Goal: Task Accomplishment & Management: Manage account settings

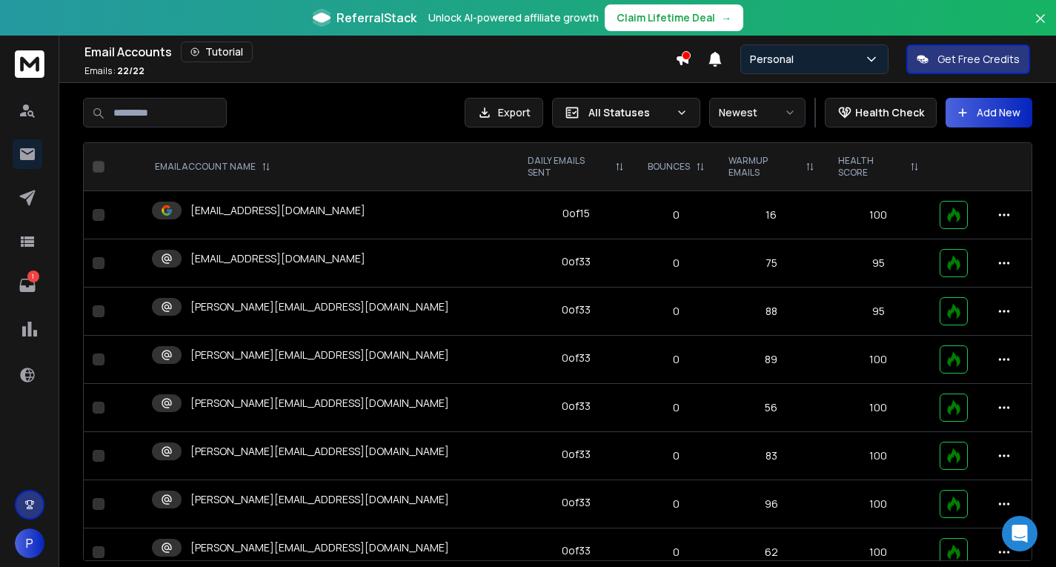
click at [849, 61] on div "Personal" at bounding box center [814, 59] width 129 height 15
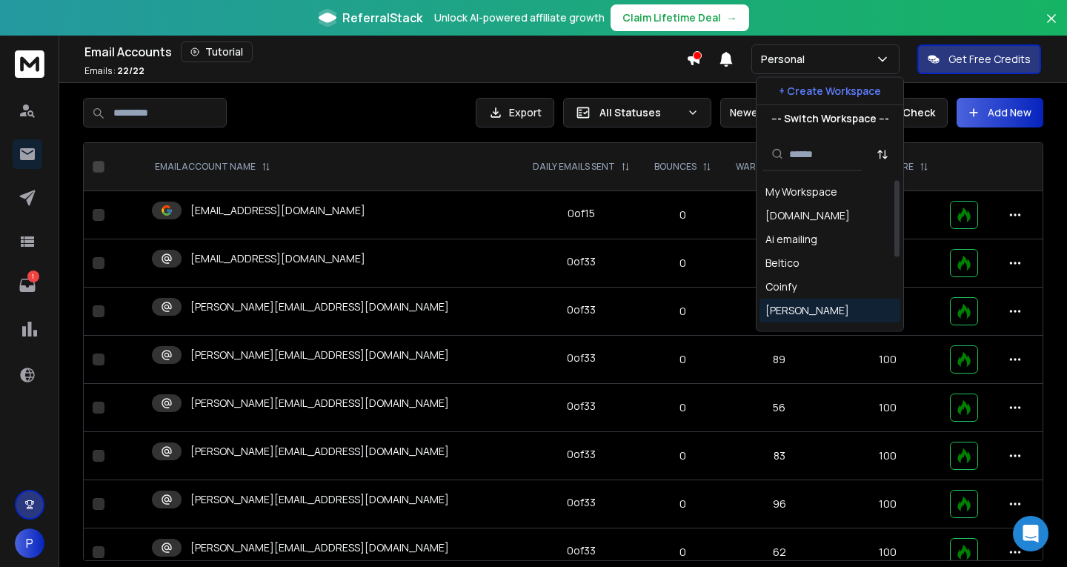
click at [784, 311] on div "[PERSON_NAME]" at bounding box center [807, 310] width 84 height 15
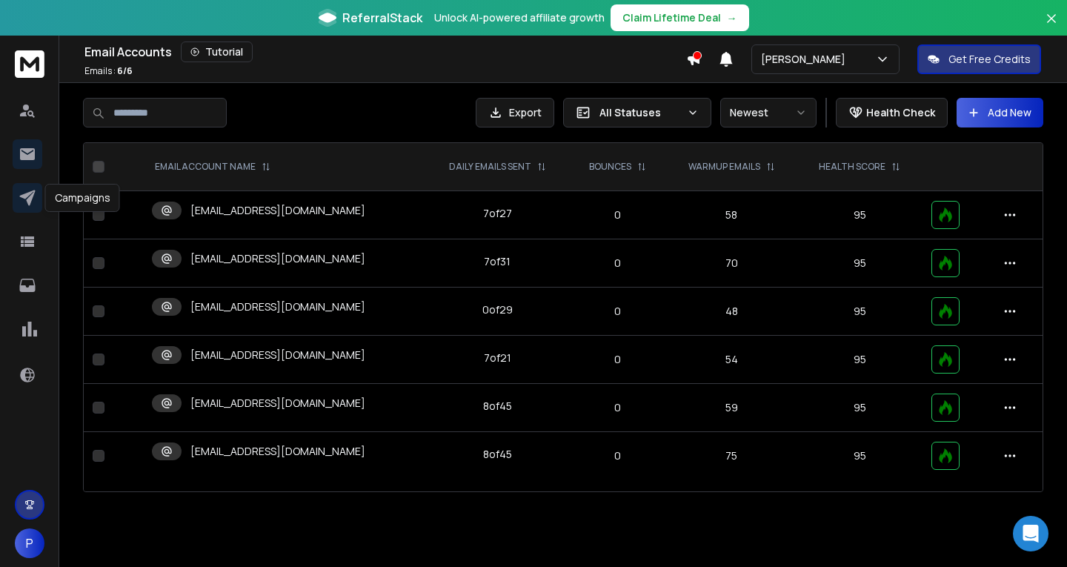
click at [34, 200] on icon at bounding box center [28, 198] width 18 height 18
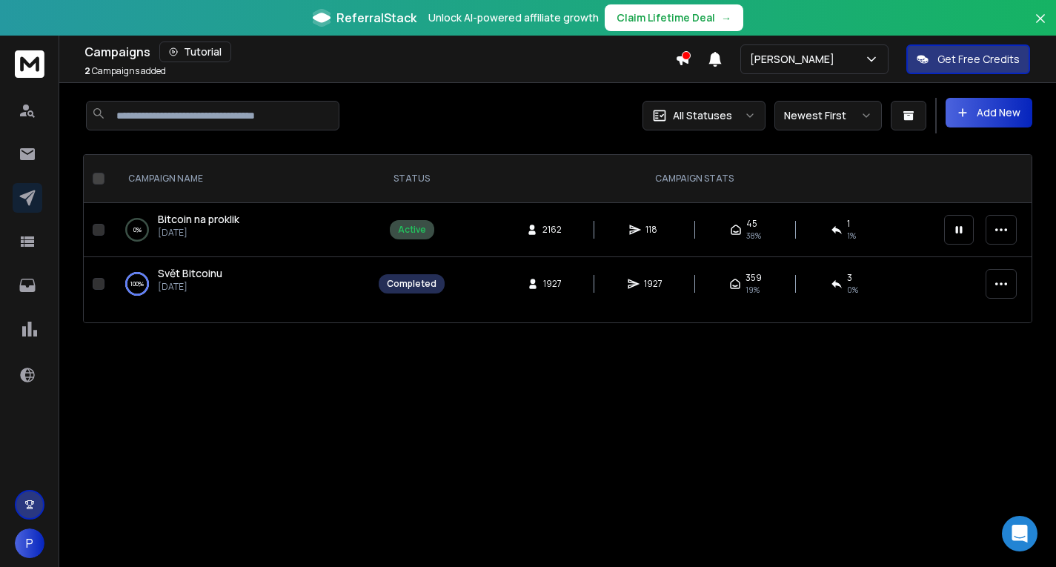
click at [191, 220] on span "Bitcoin na proklik" at bounding box center [198, 219] width 81 height 14
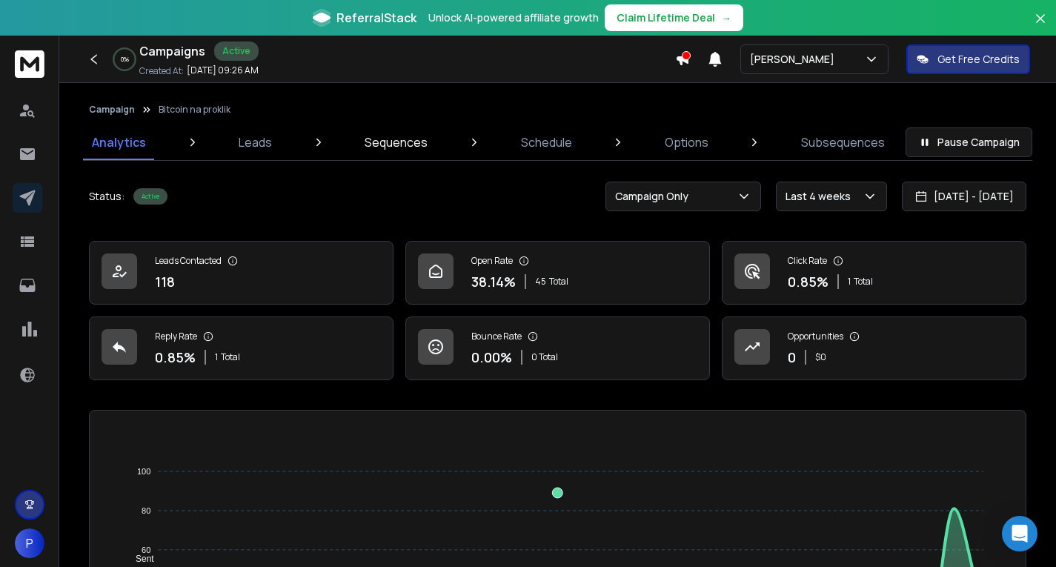
click at [374, 144] on p "Sequences" at bounding box center [395, 142] width 63 height 18
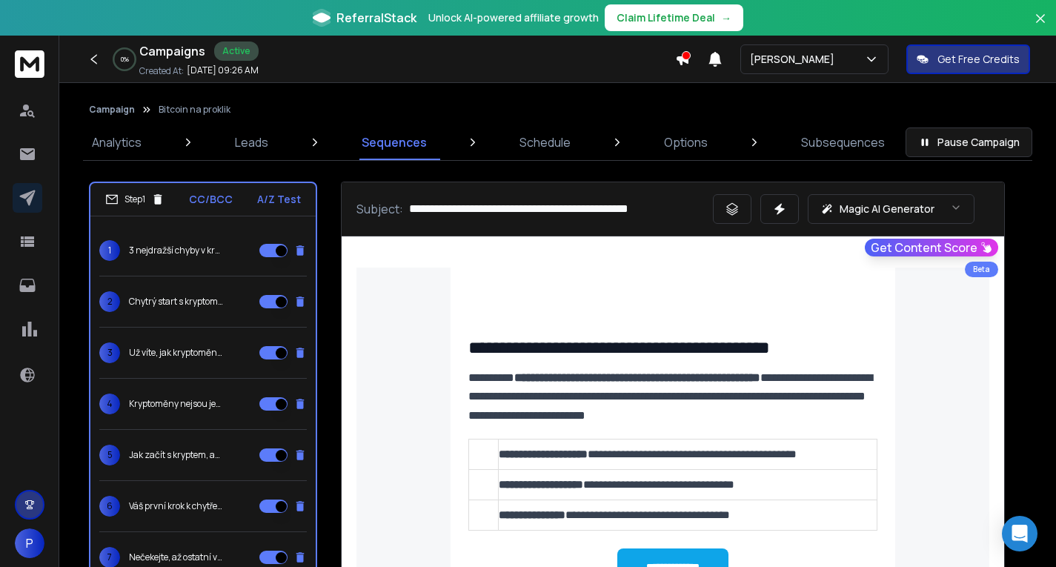
click at [147, 247] on p "3 nejdražší chyby v kryptu (a jak se jim vyhnout)" at bounding box center [176, 250] width 95 height 12
click at [166, 304] on p "Chytrý start s kryptoměnami" at bounding box center [176, 302] width 95 height 12
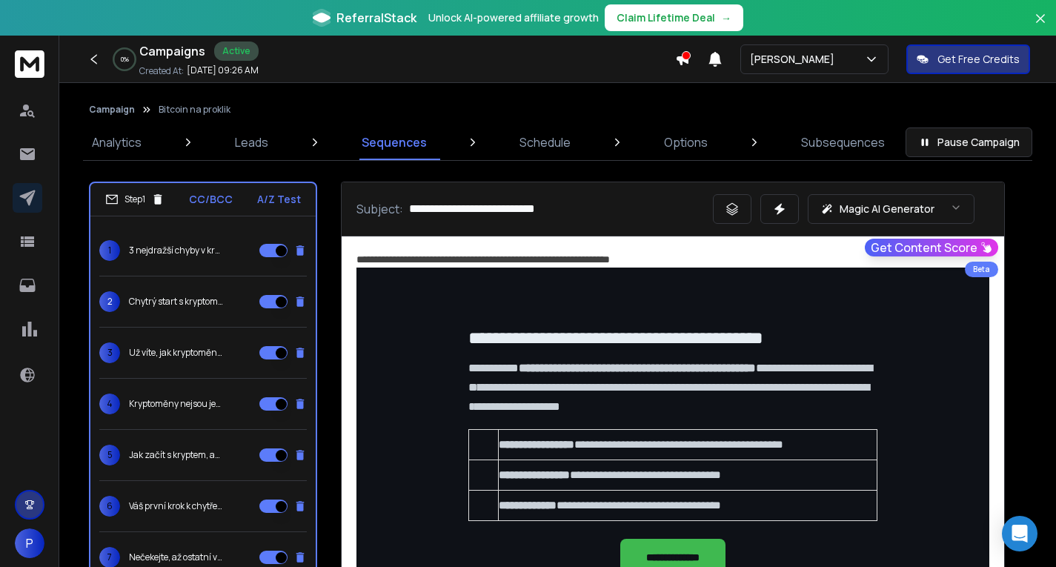
click at [157, 354] on p "Už víte, jak kryptoměny změní rok 2025?" at bounding box center [176, 353] width 95 height 12
type input "**********"
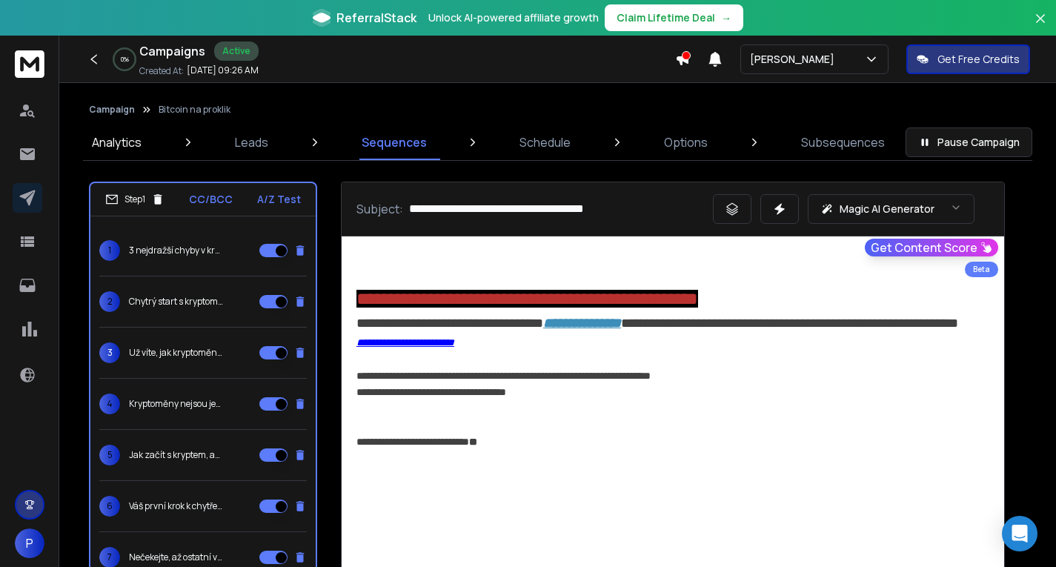
click at [111, 144] on p "Analytics" at bounding box center [117, 142] width 50 height 18
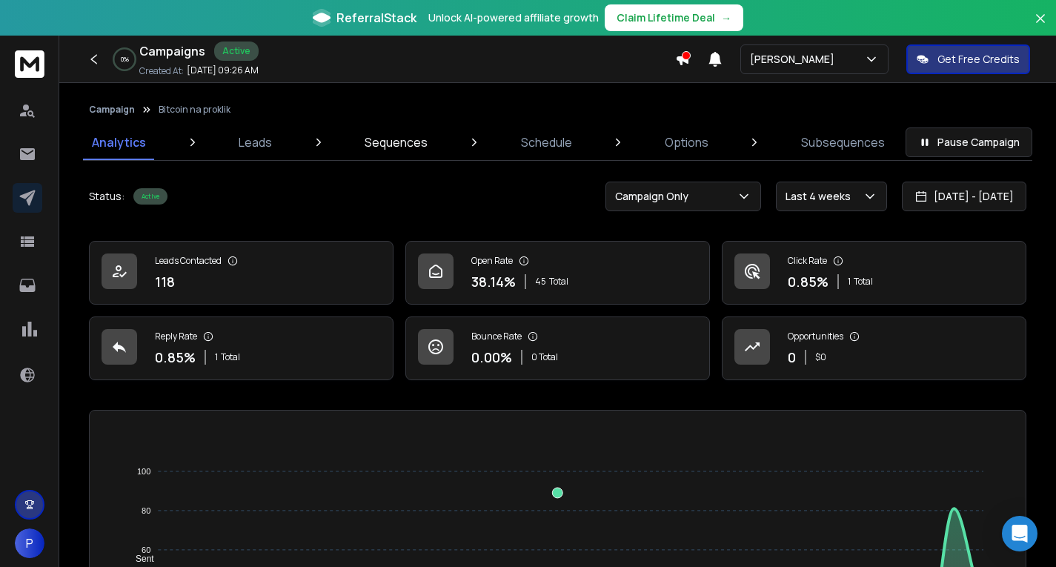
click at [388, 141] on p "Sequences" at bounding box center [395, 142] width 63 height 18
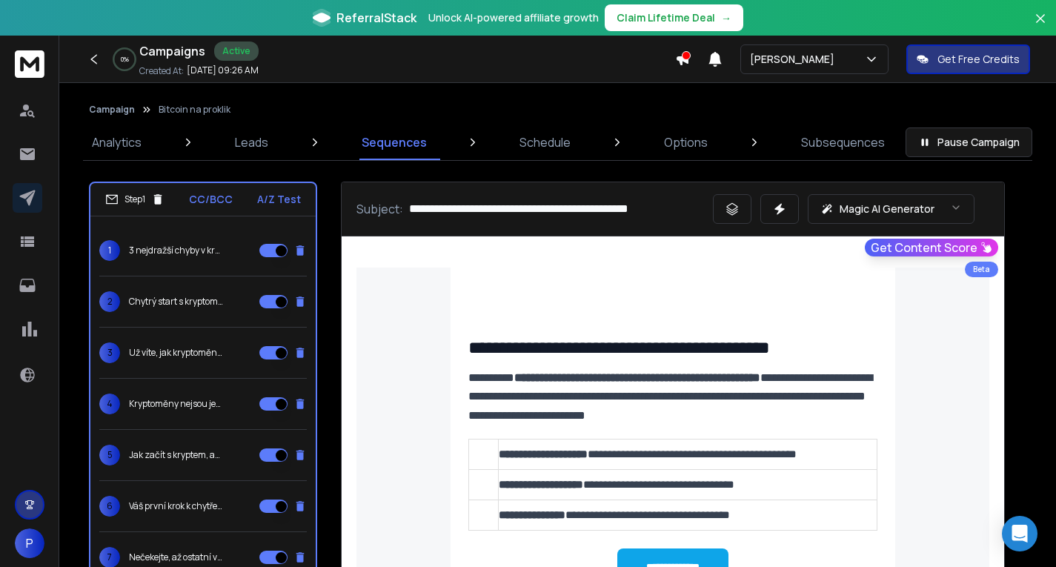
click at [163, 409] on p "Kryptoměny nejsou jen pro experty" at bounding box center [176, 404] width 95 height 12
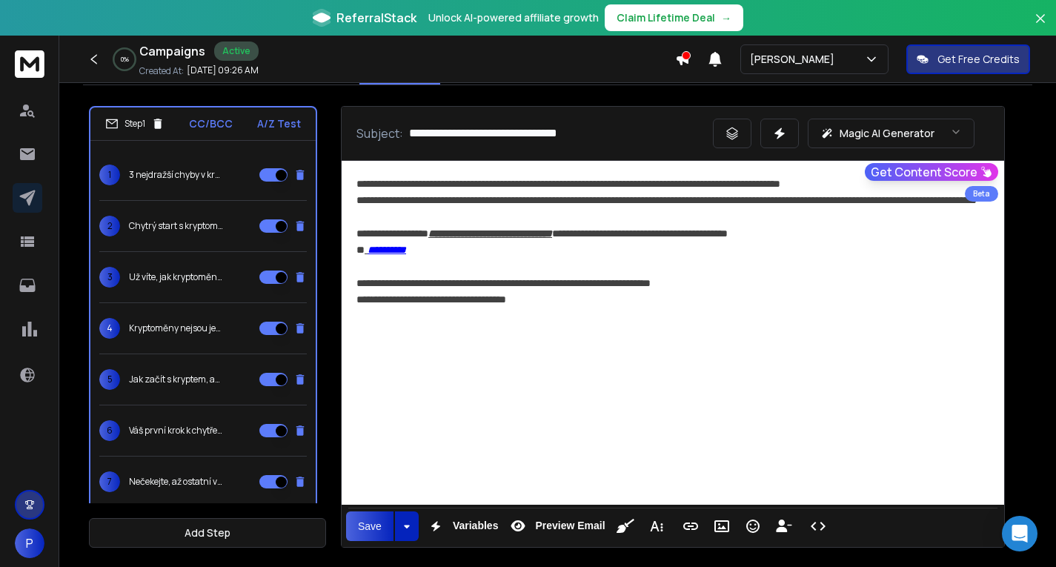
scroll to position [76, 0]
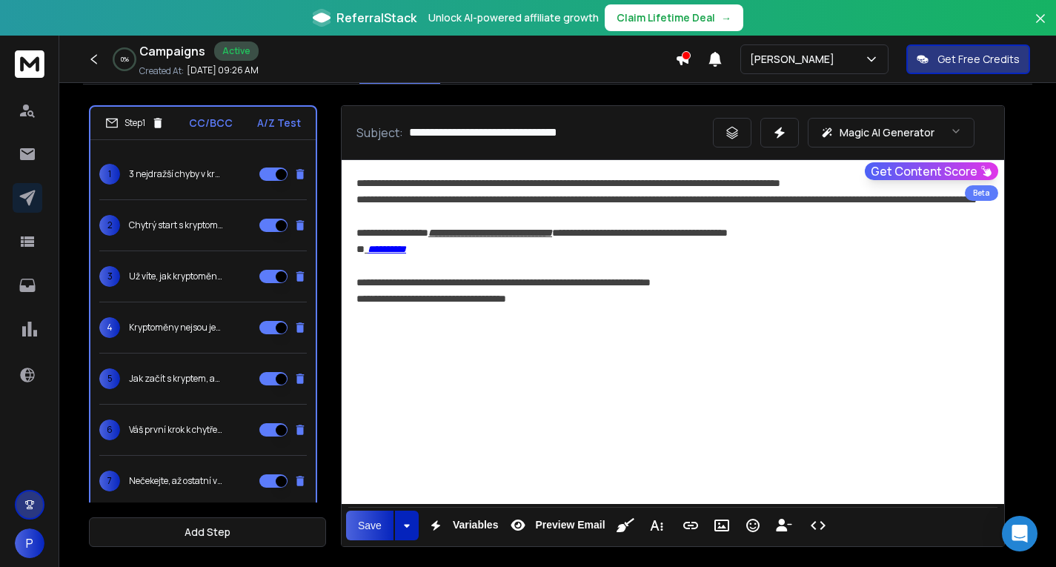
click at [158, 376] on p "Jak začít s kryptem, aniž byste ztratili ⏳" at bounding box center [176, 379] width 95 height 12
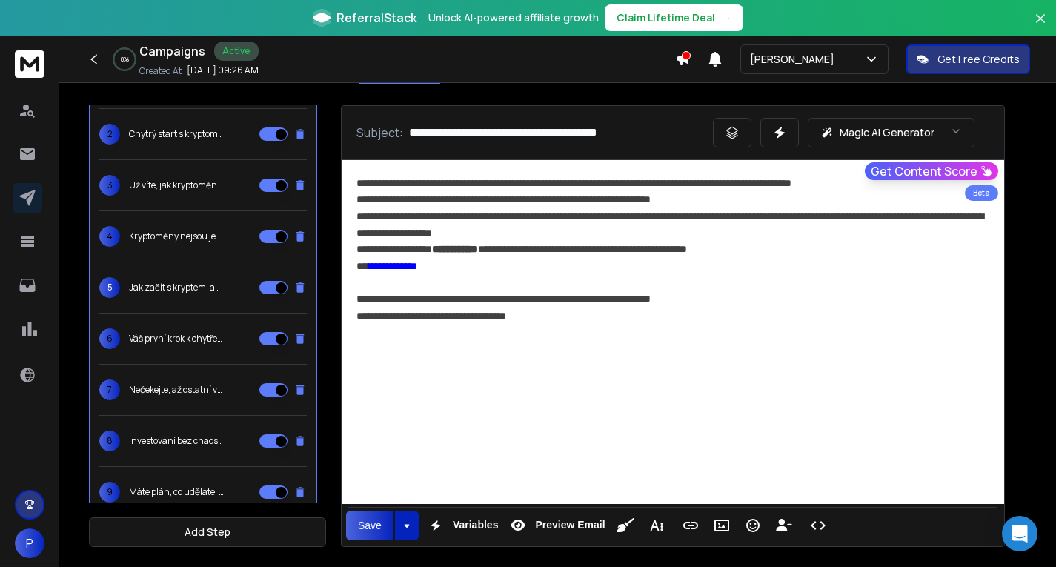
scroll to position [148, 0]
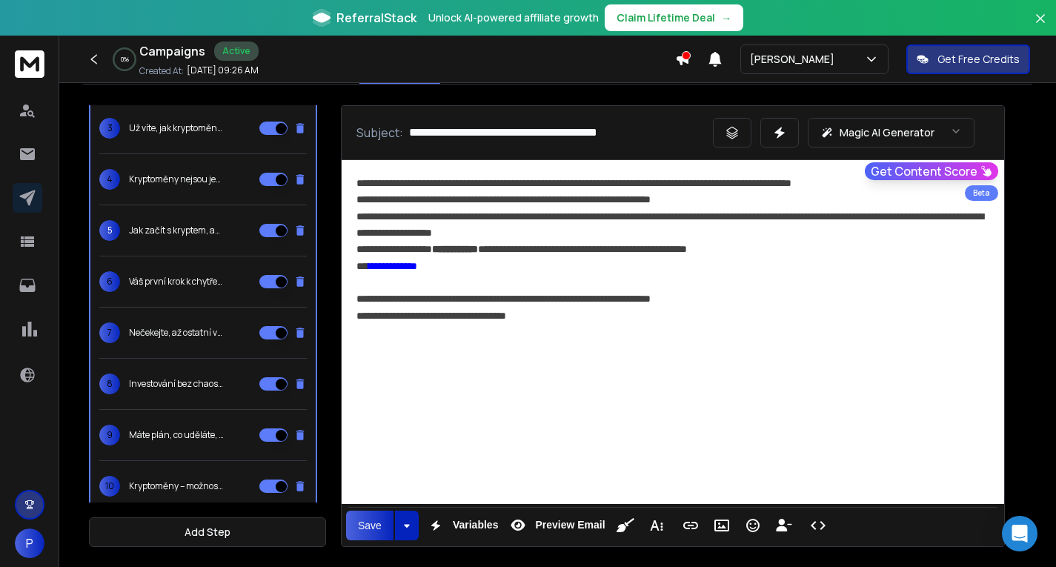
click at [153, 333] on p "Nečekejte, až ostatní vydělají na kryptu" at bounding box center [176, 333] width 95 height 12
type input "**********"
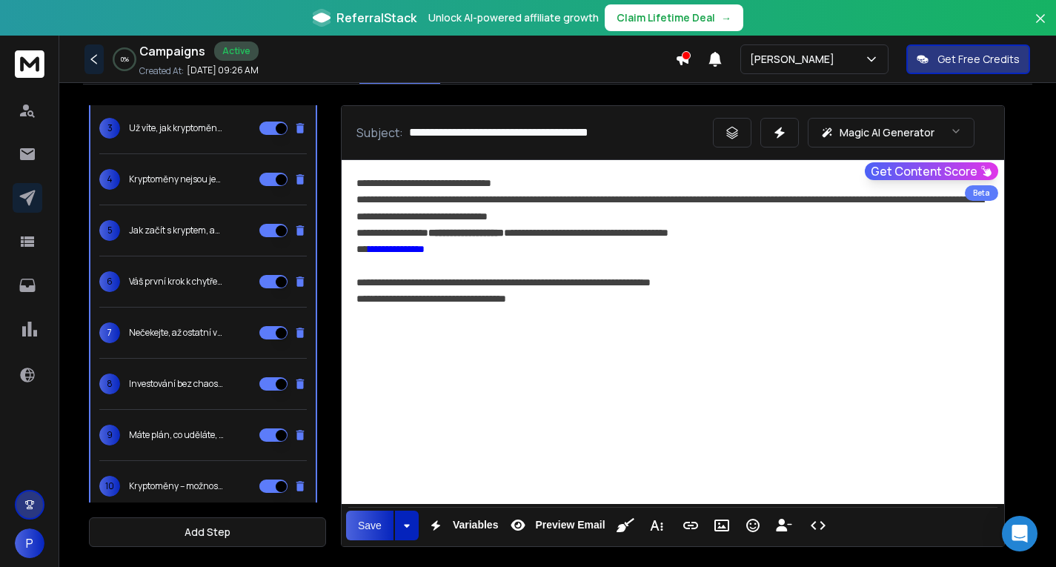
click at [95, 59] on icon at bounding box center [93, 59] width 13 height 13
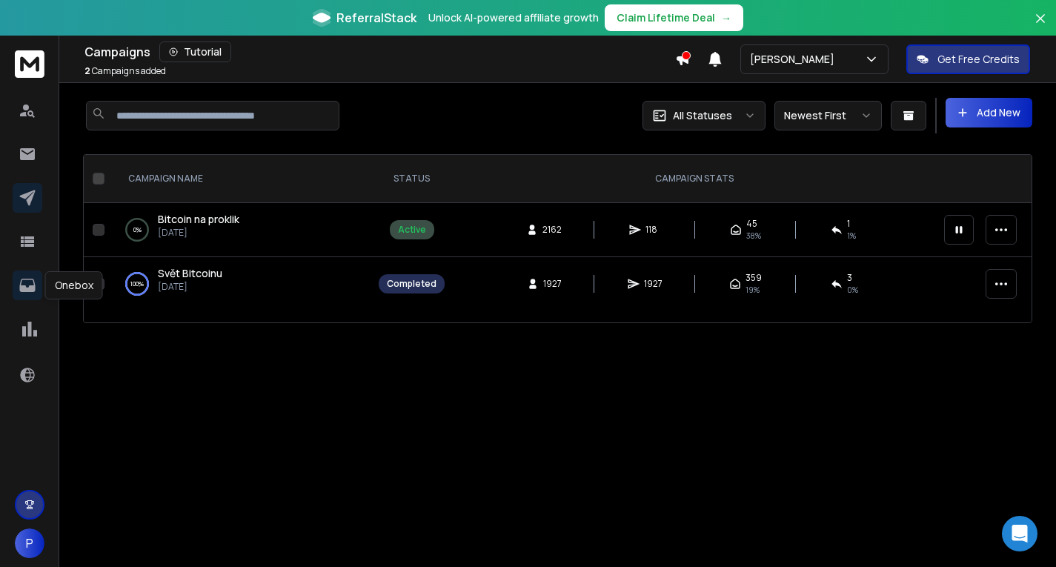
click at [30, 284] on icon at bounding box center [28, 285] width 18 height 18
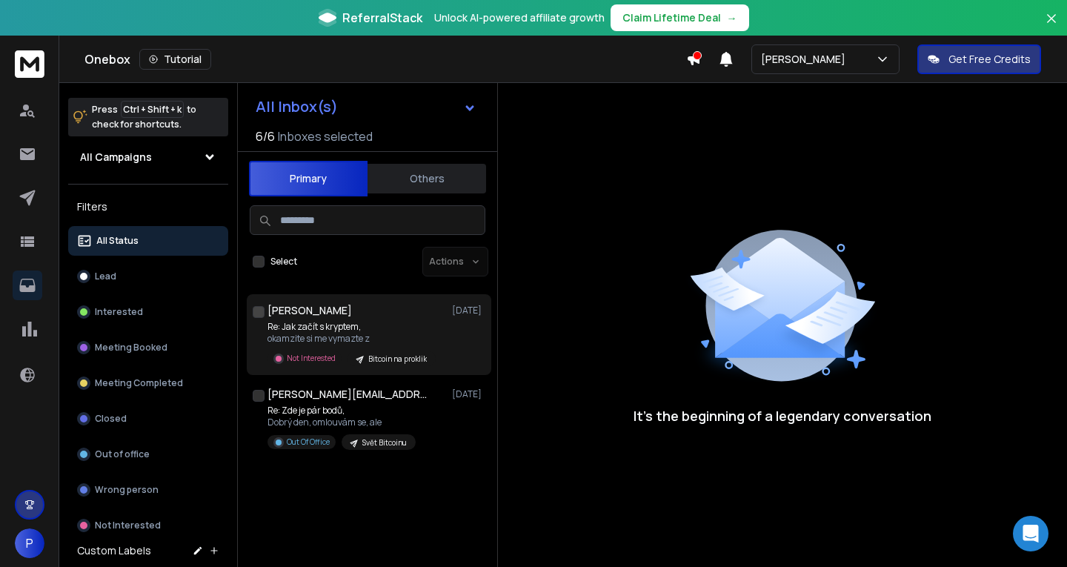
click at [324, 321] on p "Re: Jak začít s kryptem," at bounding box center [351, 327] width 168 height 12
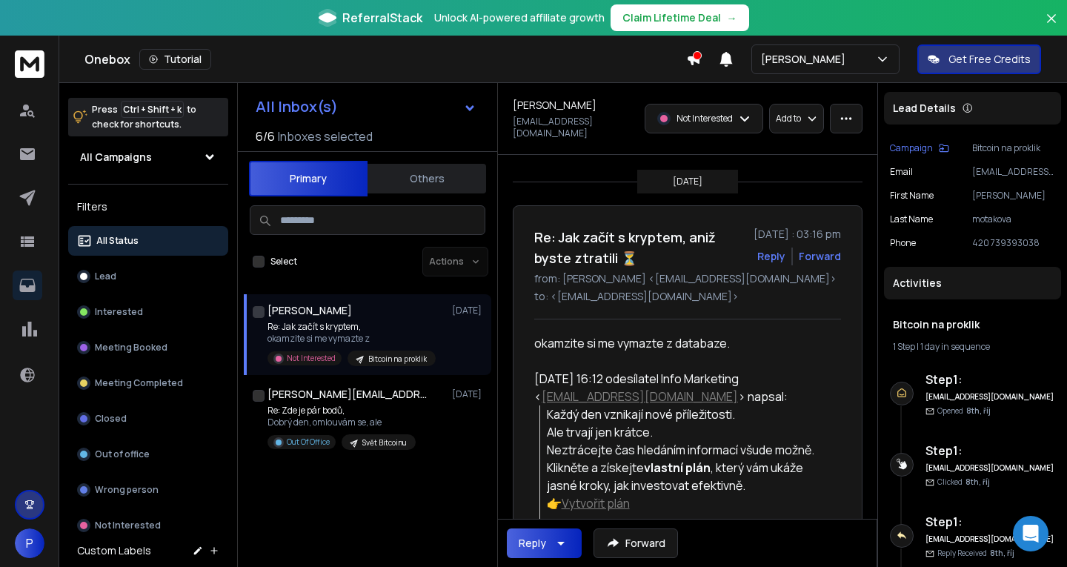
click at [750, 116] on icon at bounding box center [745, 119] width 12 height 12
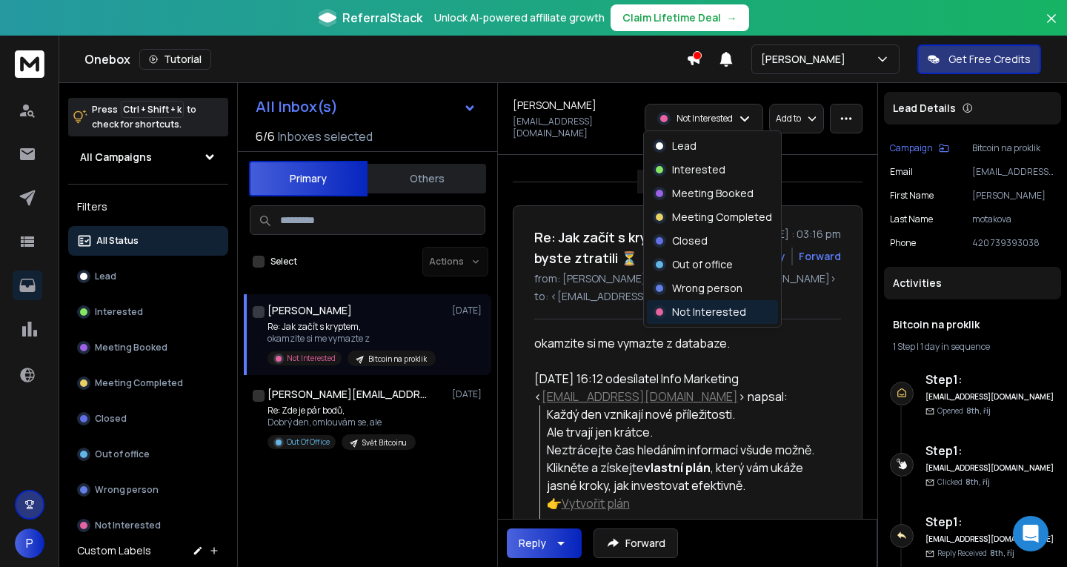
click at [704, 312] on p "Not Interested" at bounding box center [709, 311] width 74 height 15
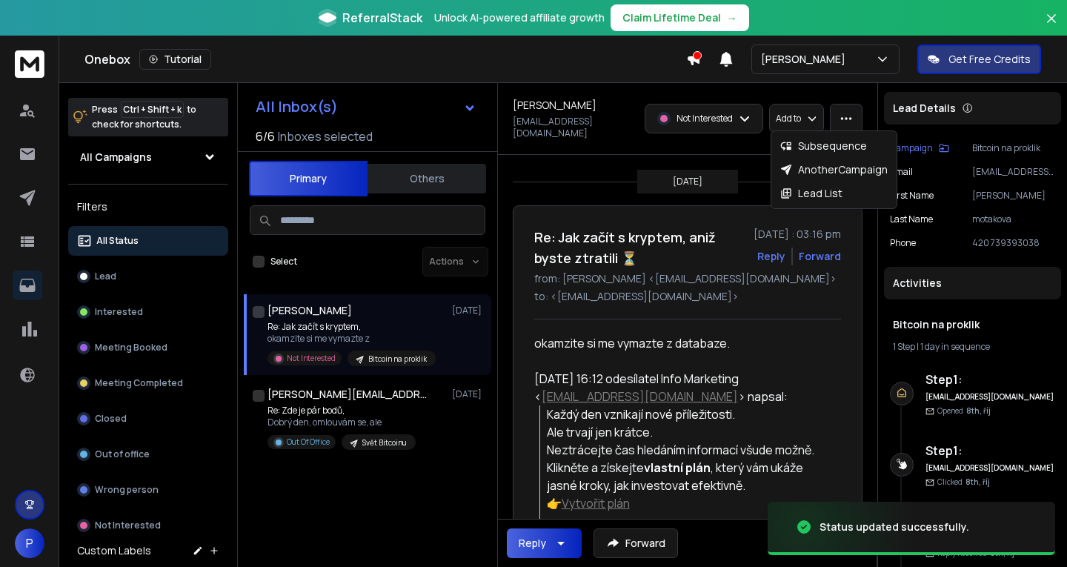
click at [816, 120] on div "Add to" at bounding box center [796, 118] width 53 height 28
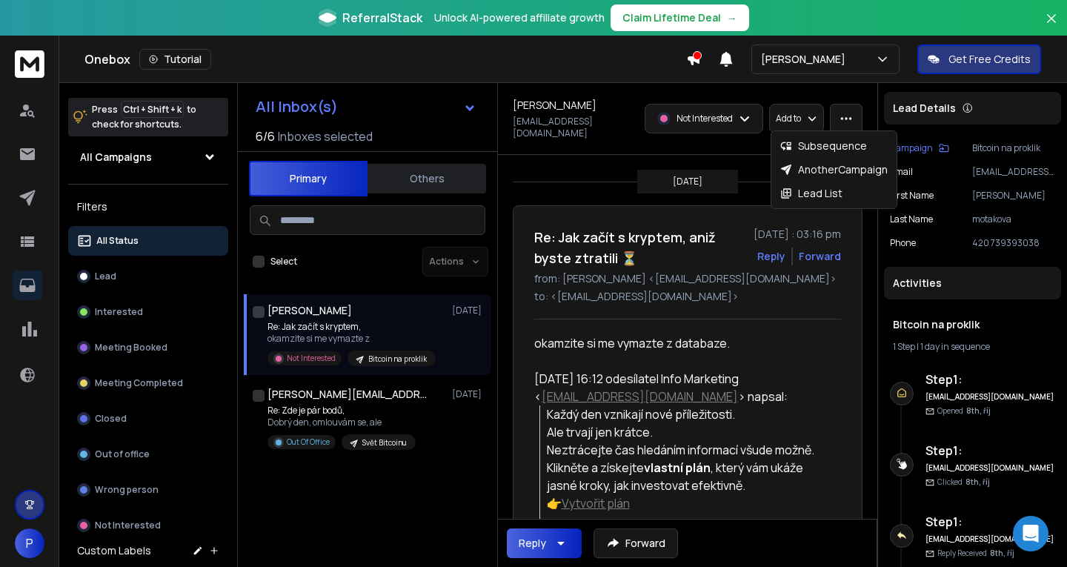
click at [852, 112] on icon "button" at bounding box center [845, 118] width 13 height 13
click at [810, 268] on div "Pause Lead" at bounding box center [802, 264] width 76 height 15
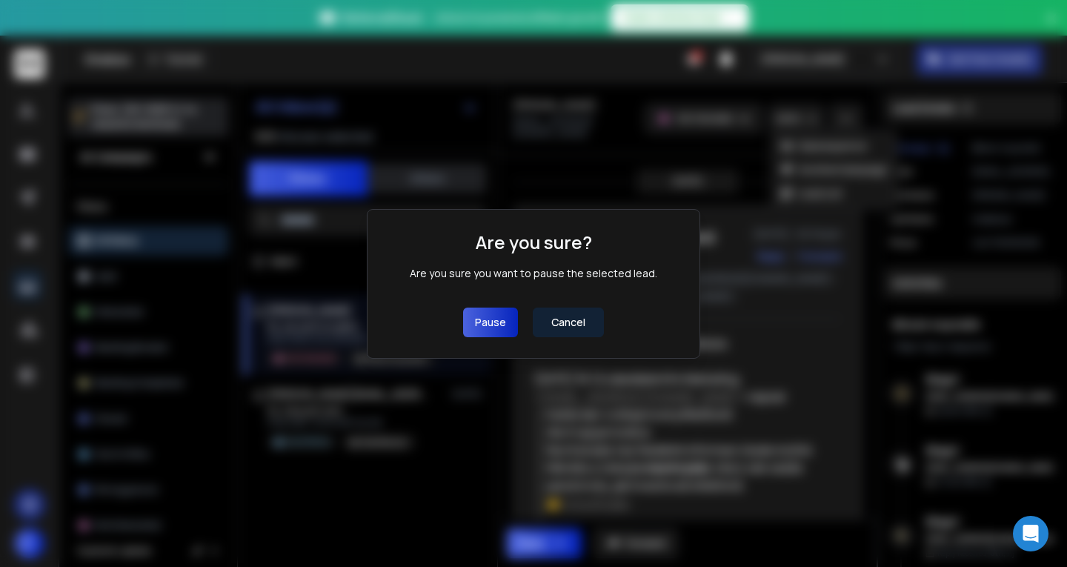
click at [499, 321] on button "Pause" at bounding box center [490, 322] width 55 height 30
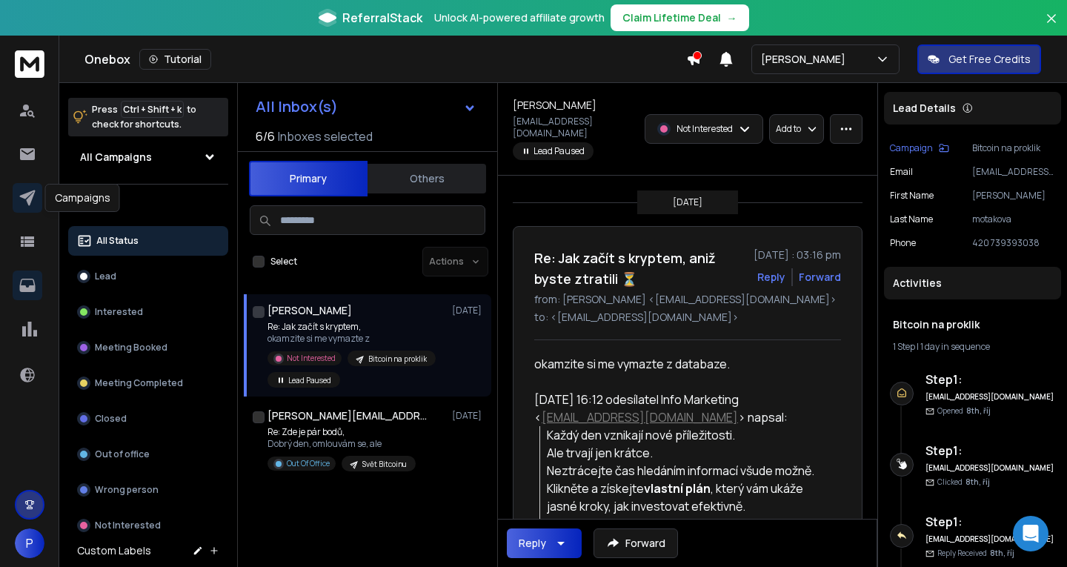
click at [27, 197] on icon at bounding box center [28, 198] width 18 height 18
